Goal: Task Accomplishment & Management: Manage account settings

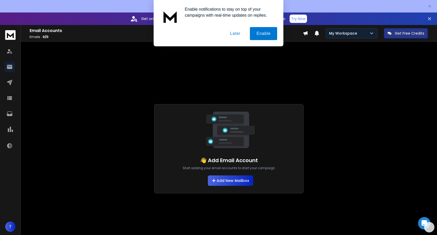
click at [350, 35] on body "You're using the free plan with limited access ✨ Upgrade Now Get only verified …" at bounding box center [218, 117] width 437 height 235
click at [238, 34] on button "Later" at bounding box center [235, 33] width 23 height 13
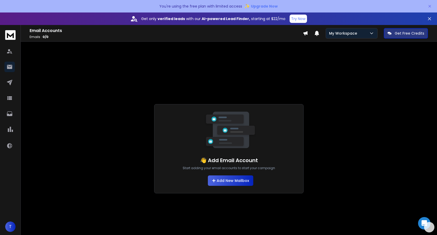
click at [356, 34] on p "My Workspace" at bounding box center [344, 33] width 30 height 5
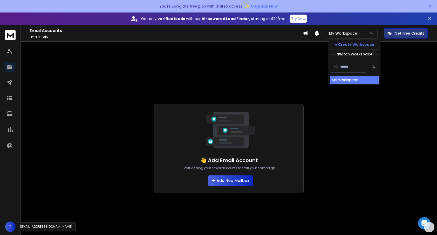
click at [12, 227] on span "T" at bounding box center [10, 226] width 10 height 10
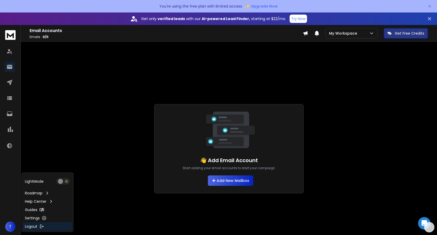
click at [33, 226] on p "Logout" at bounding box center [31, 225] width 12 height 5
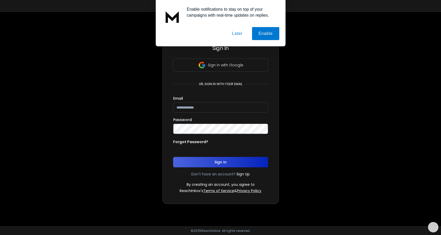
type input "**********"
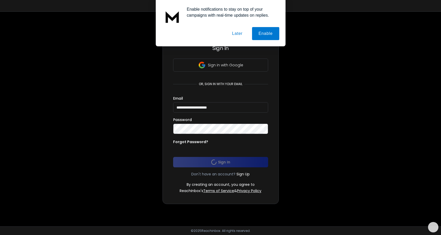
click at [238, 31] on button "Later" at bounding box center [237, 33] width 23 height 13
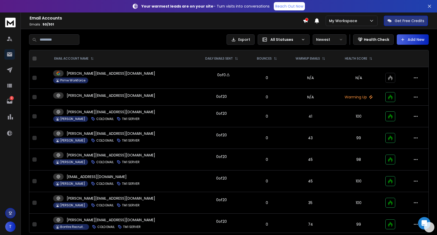
click at [11, 226] on span "T" at bounding box center [10, 226] width 10 height 10
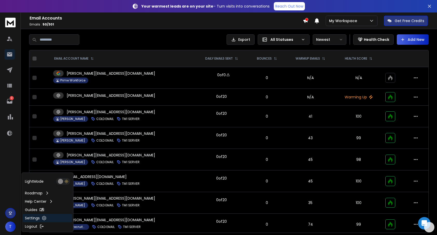
click at [35, 215] on div "Settings" at bounding box center [47, 218] width 49 height 8
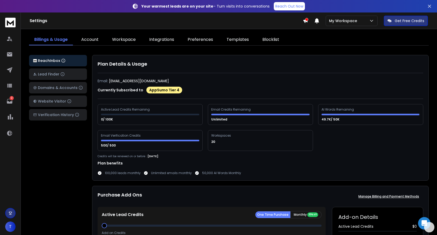
click at [130, 38] on link "Workspace" at bounding box center [124, 39] width 34 height 11
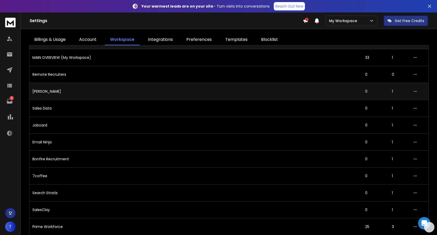
scroll to position [30, 0]
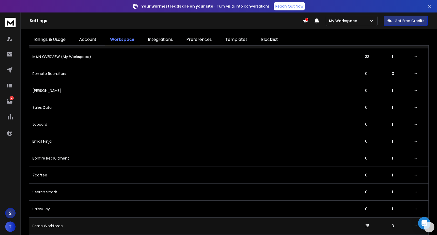
click at [197, 222] on td "Prime Workforce" at bounding box center [195, 225] width 333 height 17
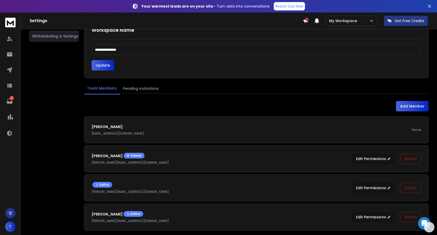
scroll to position [22, 0]
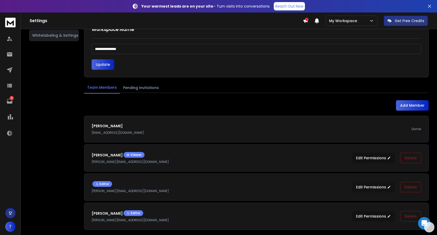
click at [375, 187] on button "Edit Permissions" at bounding box center [373, 187] width 43 height 10
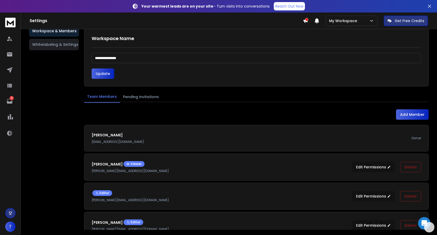
scroll to position [25, 0]
